Goal: Task Accomplishment & Management: Manage account settings

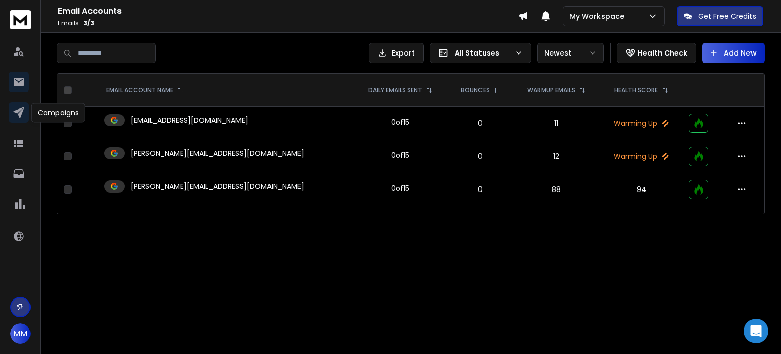
click at [23, 106] on icon at bounding box center [19, 112] width 12 height 12
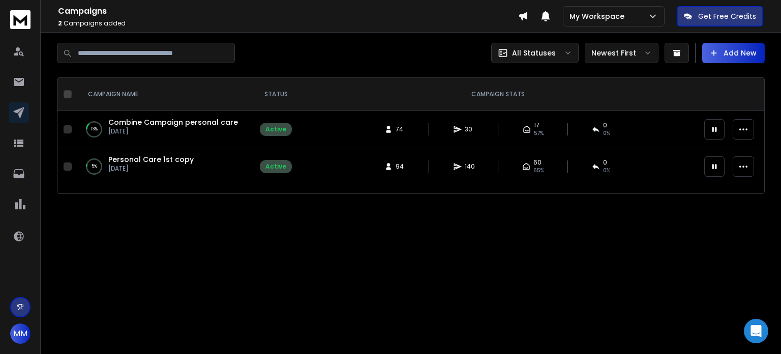
click at [170, 124] on span "Combine Campaign personal care" at bounding box center [173, 122] width 130 height 10
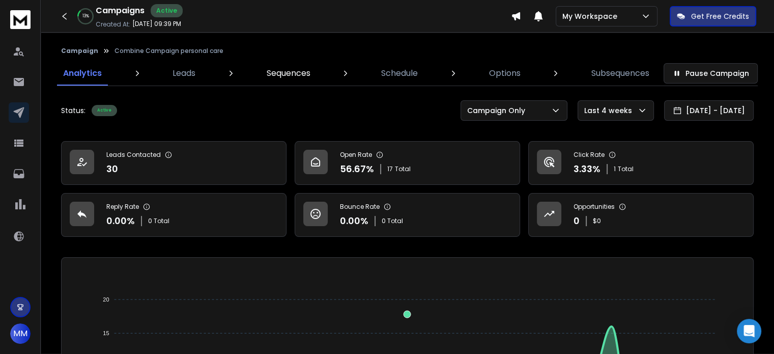
click at [279, 68] on p "Sequences" at bounding box center [289, 73] width 44 height 12
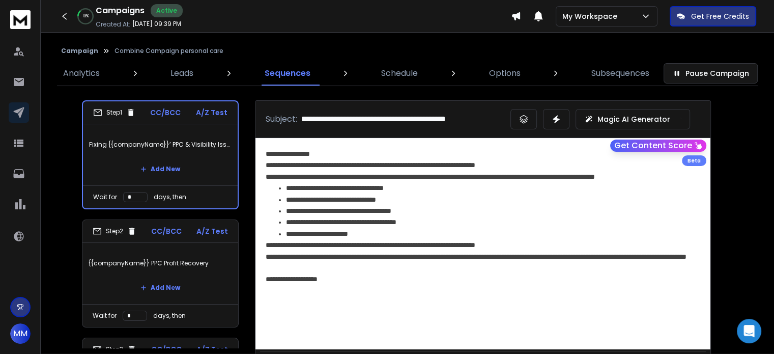
click at [211, 267] on p "{{companyName}} PPC Profit Recovery" at bounding box center [160, 263] width 143 height 28
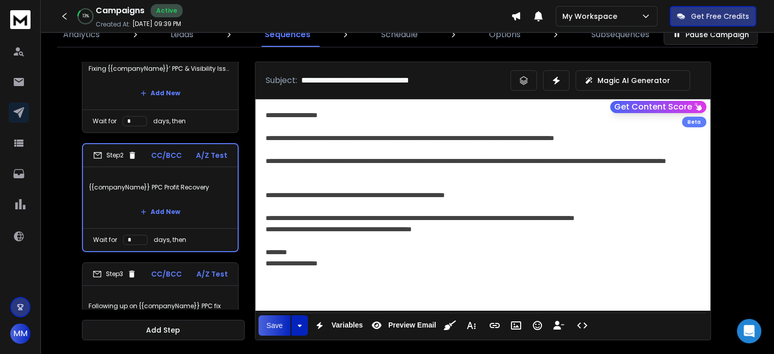
scroll to position [153, 0]
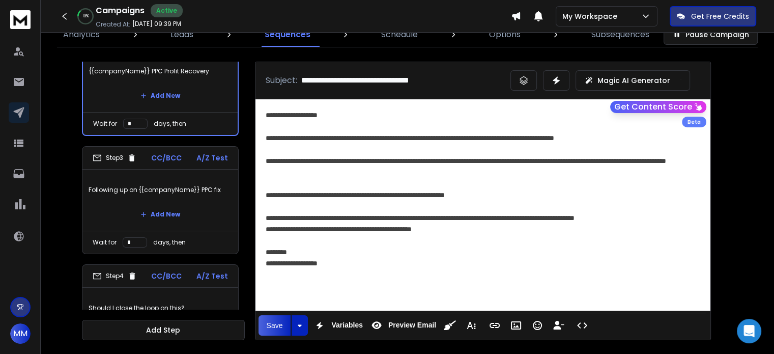
click at [208, 199] on p "Following up on {{companyName}} PPC fix" at bounding box center [160, 190] width 143 height 28
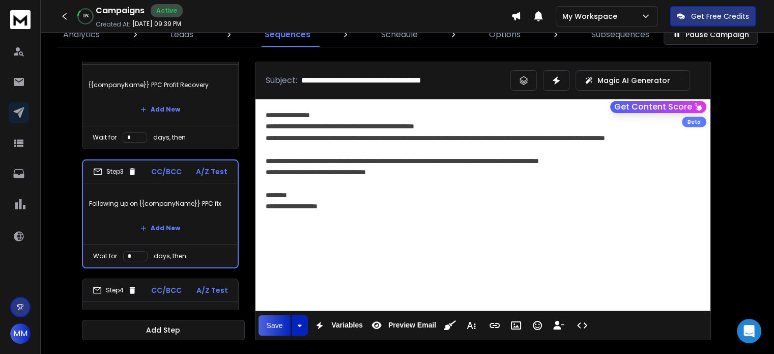
scroll to position [191, 0]
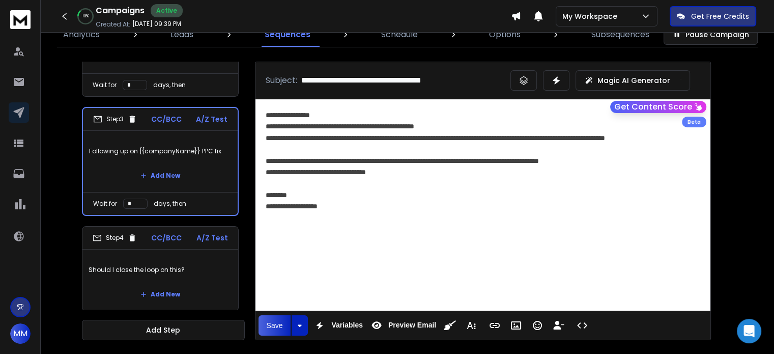
click at [179, 268] on p "Should I close the loop on this?" at bounding box center [160, 269] width 143 height 28
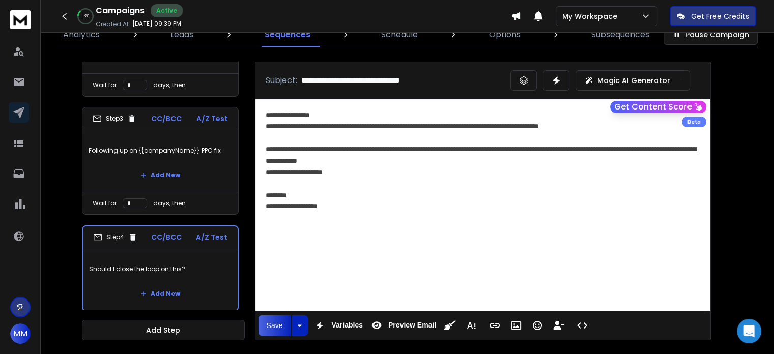
click at [205, 170] on div "Add New" at bounding box center [160, 175] width 143 height 20
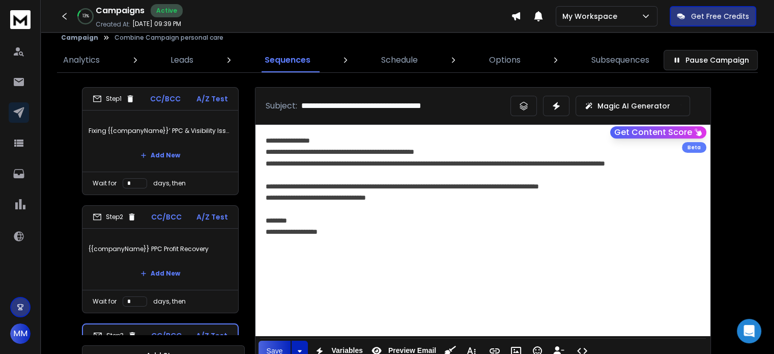
scroll to position [0, 0]
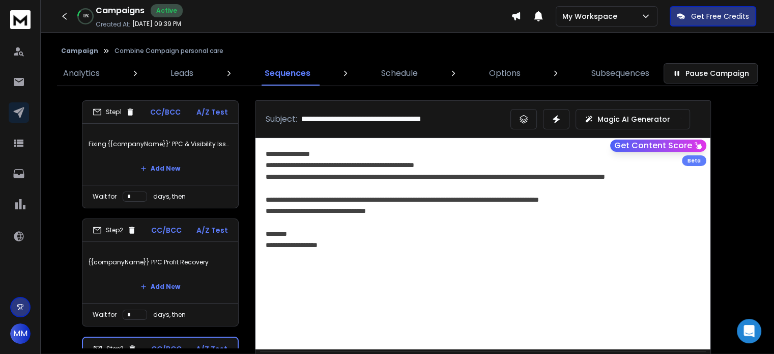
click at [205, 159] on div "Add New" at bounding box center [160, 168] width 143 height 20
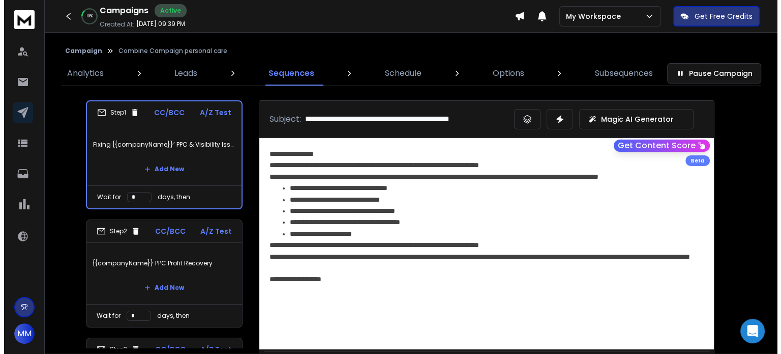
scroll to position [39, 0]
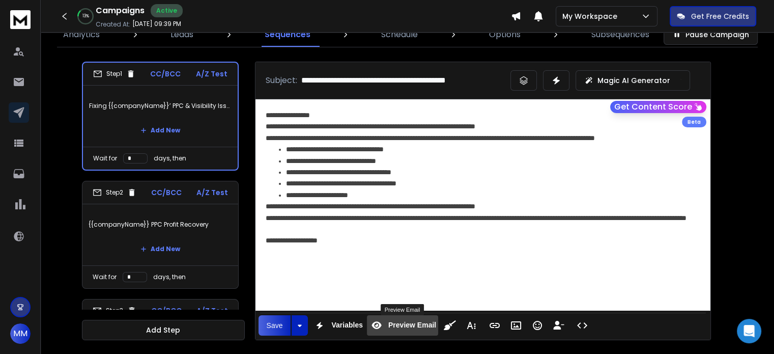
click at [398, 322] on span "Preview Email" at bounding box center [412, 325] width 52 height 9
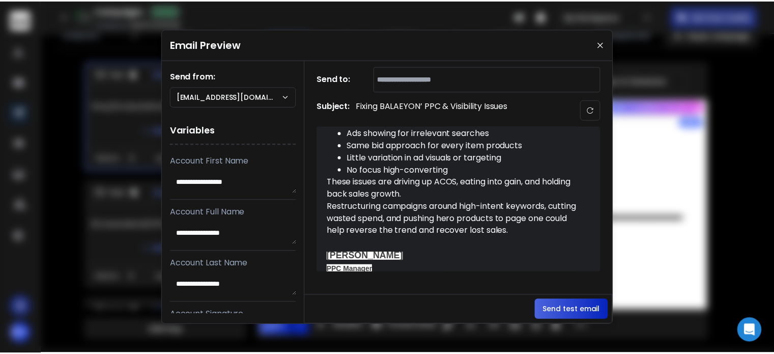
scroll to position [46, 0]
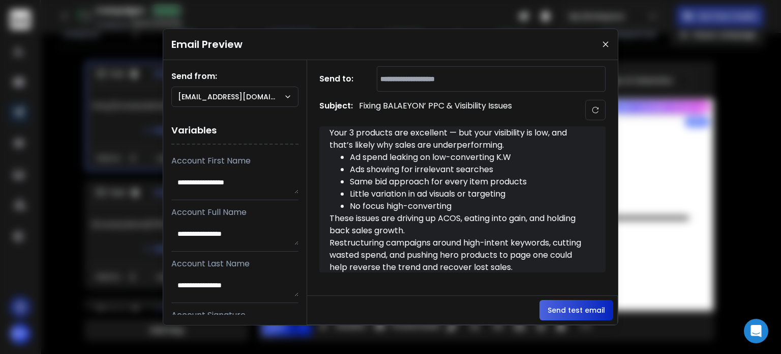
click at [605, 43] on icon at bounding box center [606, 44] width 6 height 6
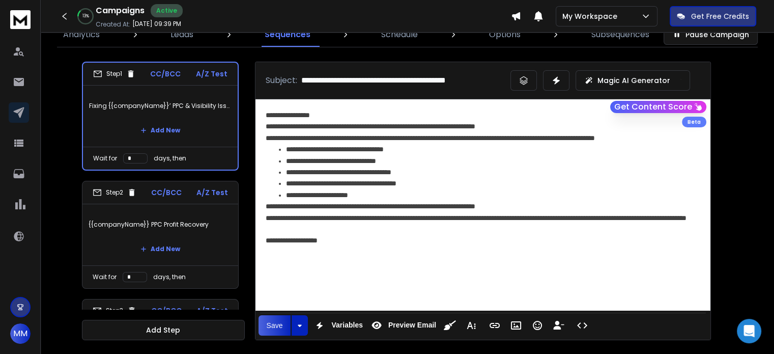
click at [657, 107] on button "Get Content Score" at bounding box center [658, 107] width 96 height 12
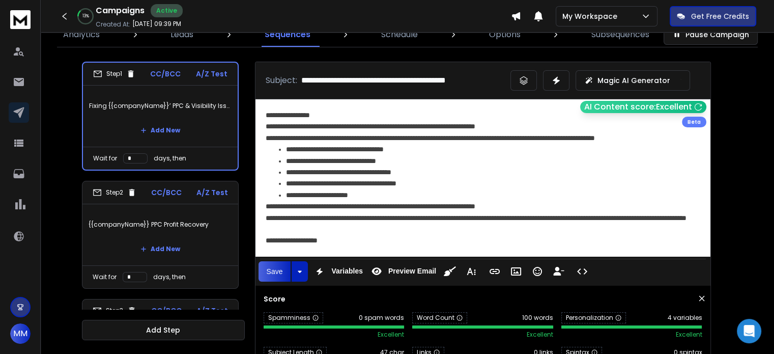
scroll to position [80, 0]
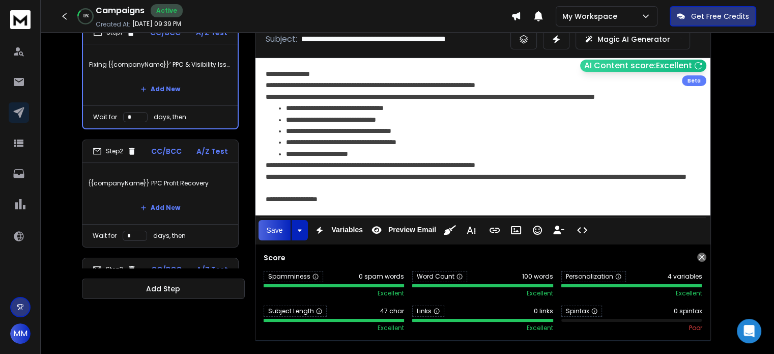
click at [699, 256] on icon at bounding box center [701, 256] width 9 height 9
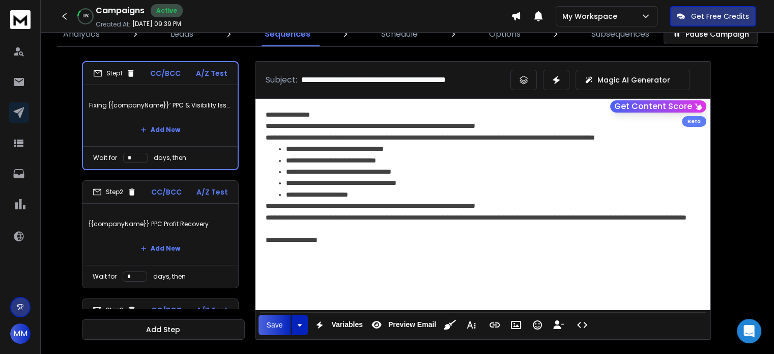
scroll to position [39, 0]
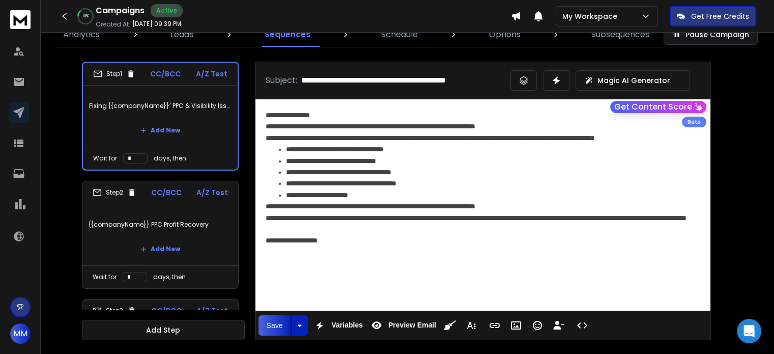
click at [201, 243] on div "Add New" at bounding box center [160, 249] width 143 height 20
type input "**********"
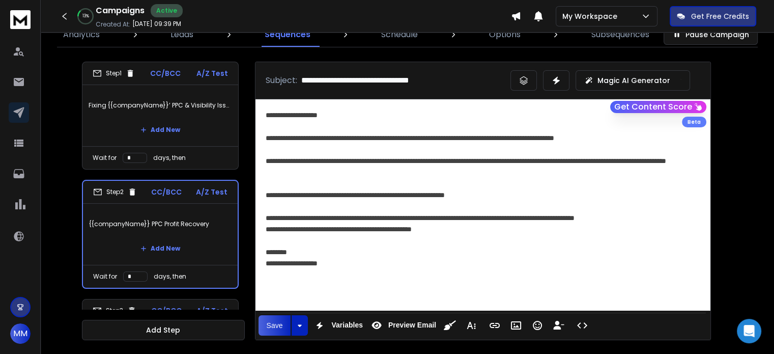
click at [663, 105] on button "Get Content Score" at bounding box center [658, 107] width 96 height 12
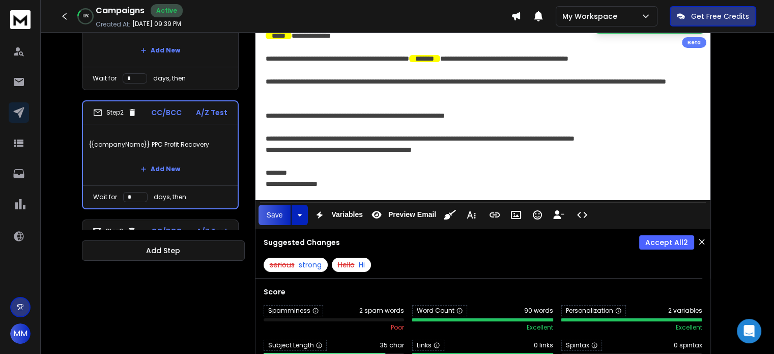
scroll to position [50, 0]
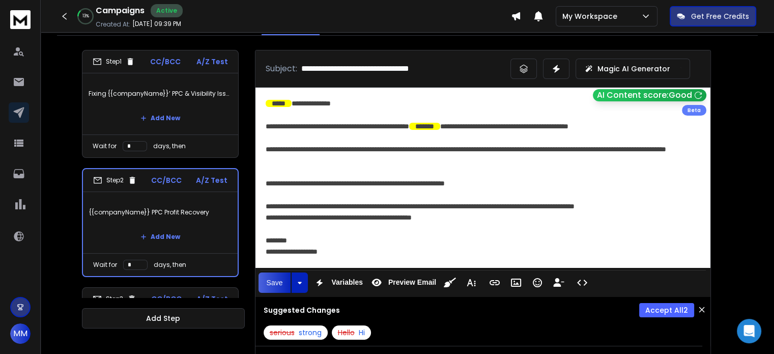
click at [440, 126] on span "*******" at bounding box center [424, 126] width 31 height 7
drag, startPoint x: 474, startPoint y: 126, endPoint x: 452, endPoint y: 126, distance: 22.4
click at [440, 126] on span "*******" at bounding box center [424, 126] width 31 height 7
drag, startPoint x: 288, startPoint y: 103, endPoint x: 273, endPoint y: 101, distance: 15.9
click at [273, 101] on span "*****" at bounding box center [279, 103] width 26 height 7
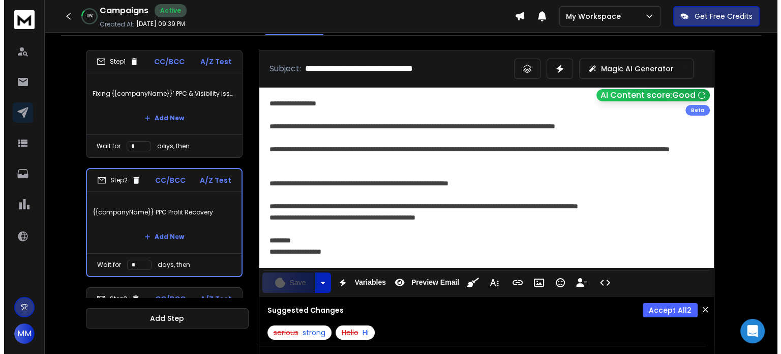
scroll to position [39, 0]
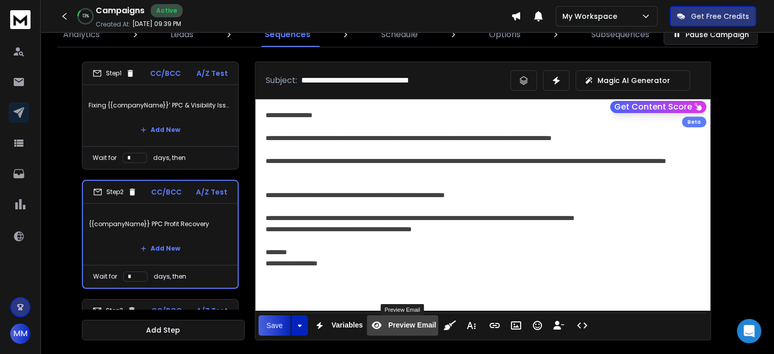
click at [414, 325] on span "Preview Email" at bounding box center [412, 325] width 52 height 9
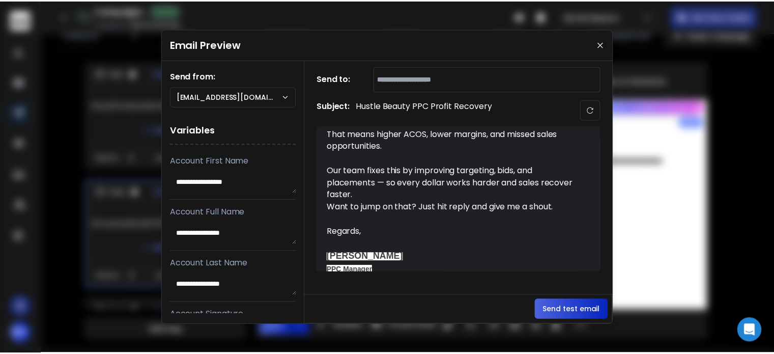
scroll to position [134, 0]
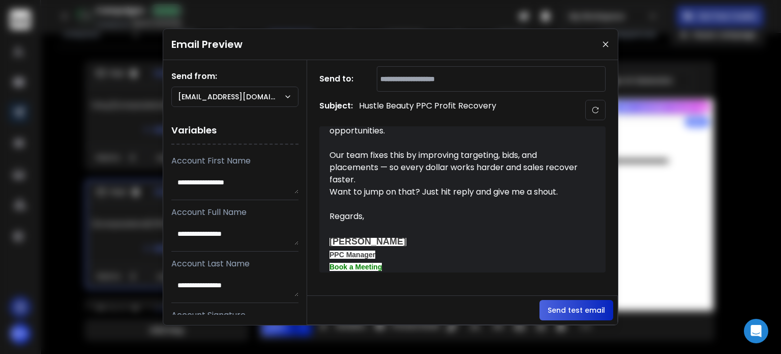
click at [361, 268] on strong "Book a Meeting" at bounding box center [356, 267] width 52 height 8
click at [606, 46] on icon at bounding box center [606, 44] width 8 height 8
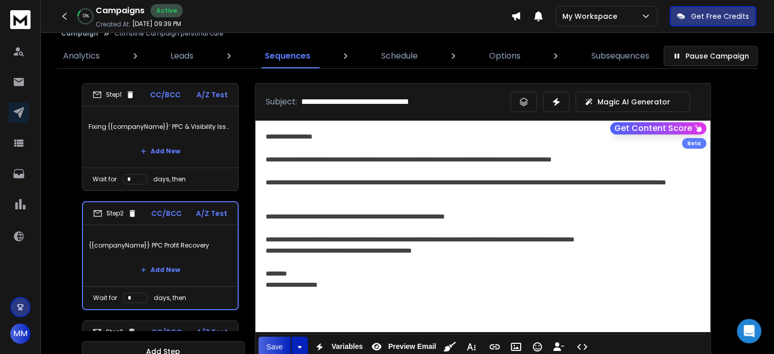
scroll to position [0, 0]
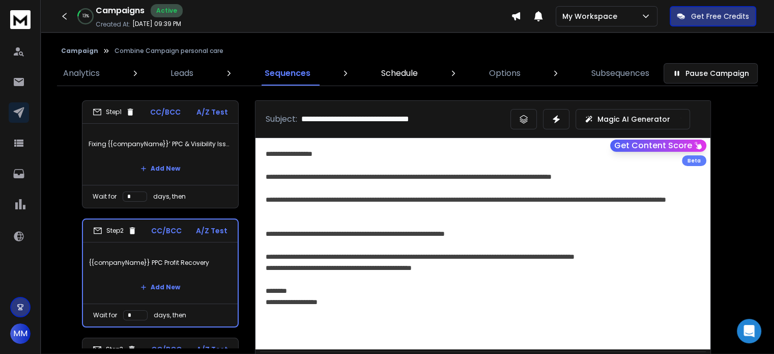
click at [396, 68] on p "Schedule" at bounding box center [399, 73] width 37 height 12
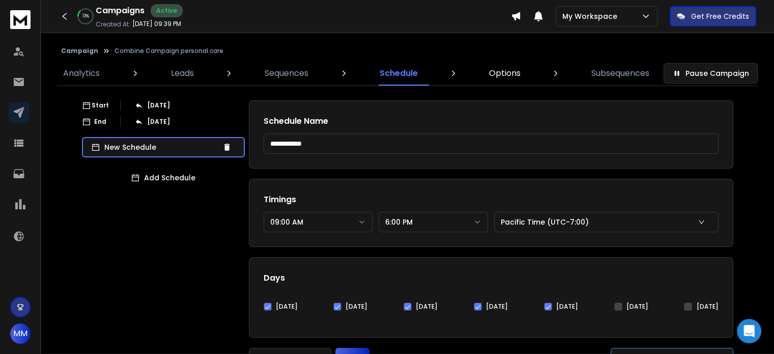
click at [503, 73] on p "Options" at bounding box center [504, 73] width 32 height 12
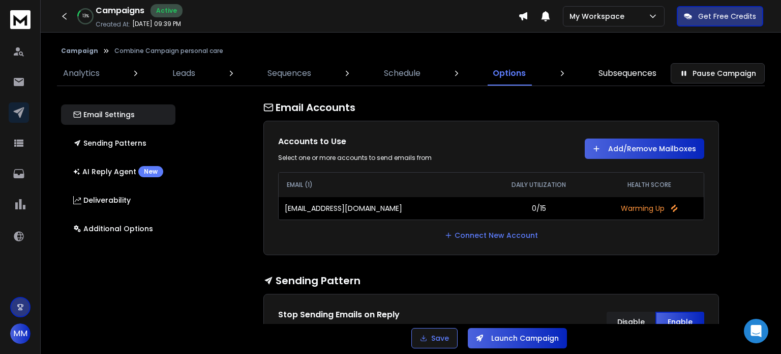
click at [620, 72] on p "Subsequences" at bounding box center [628, 73] width 58 height 12
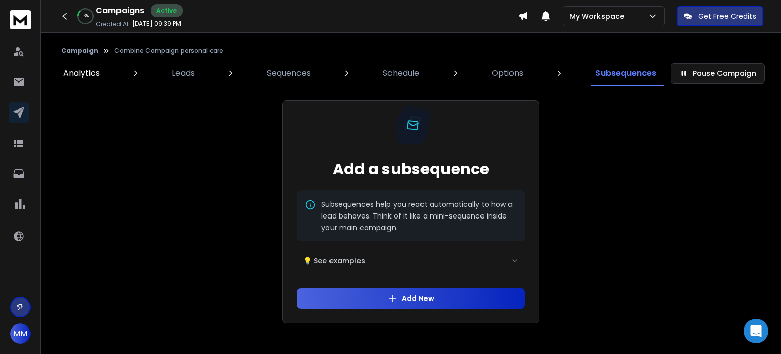
click at [87, 76] on p "Analytics" at bounding box center [81, 73] width 37 height 12
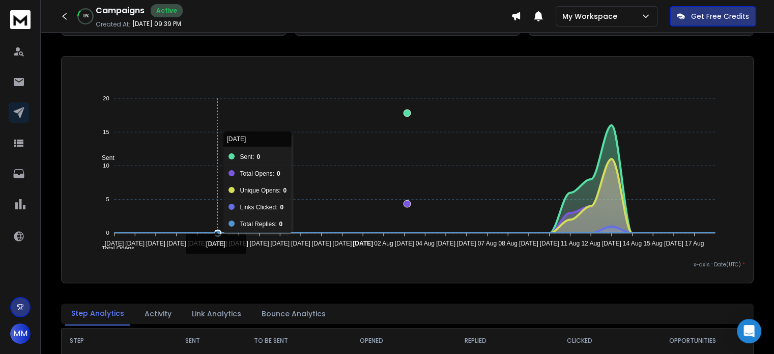
scroll to position [281, 0]
